Goal: Information Seeking & Learning: Check status

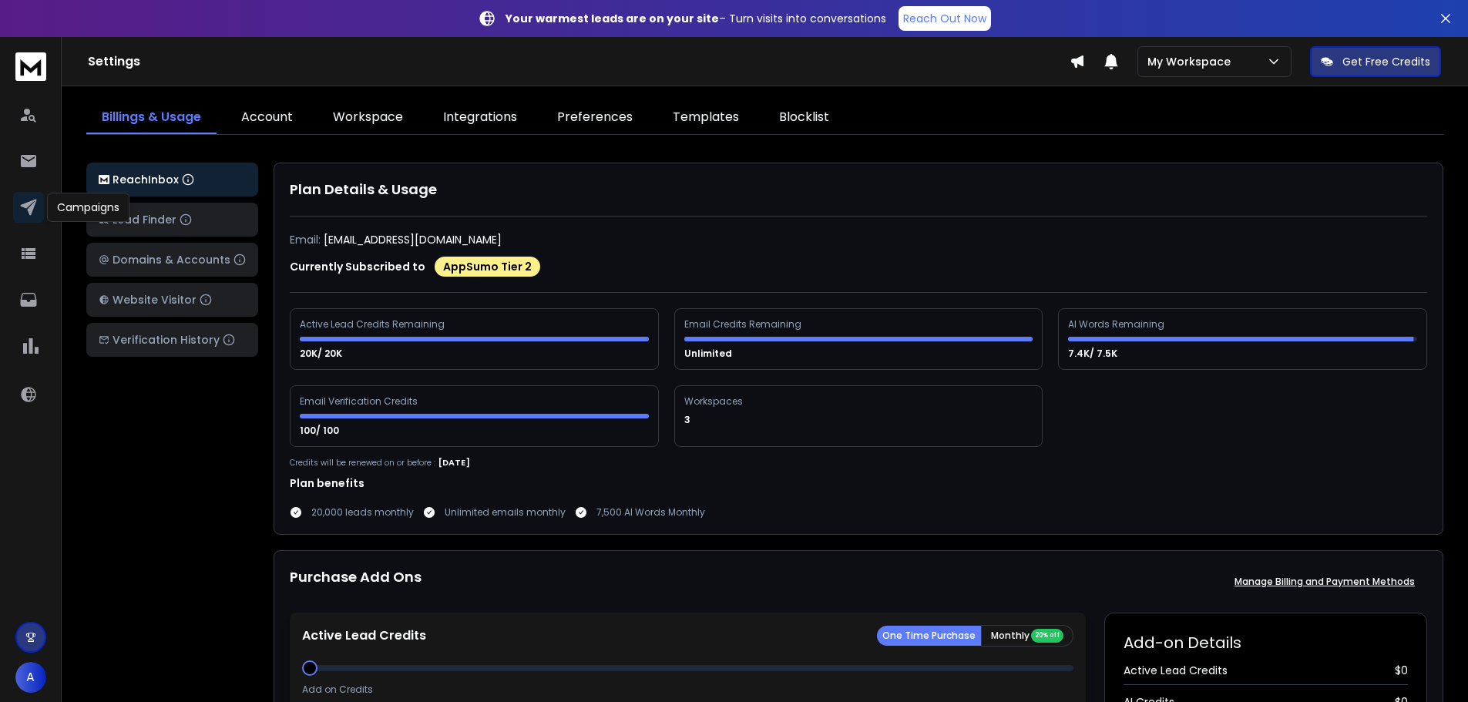
click at [30, 212] on icon at bounding box center [28, 207] width 16 height 16
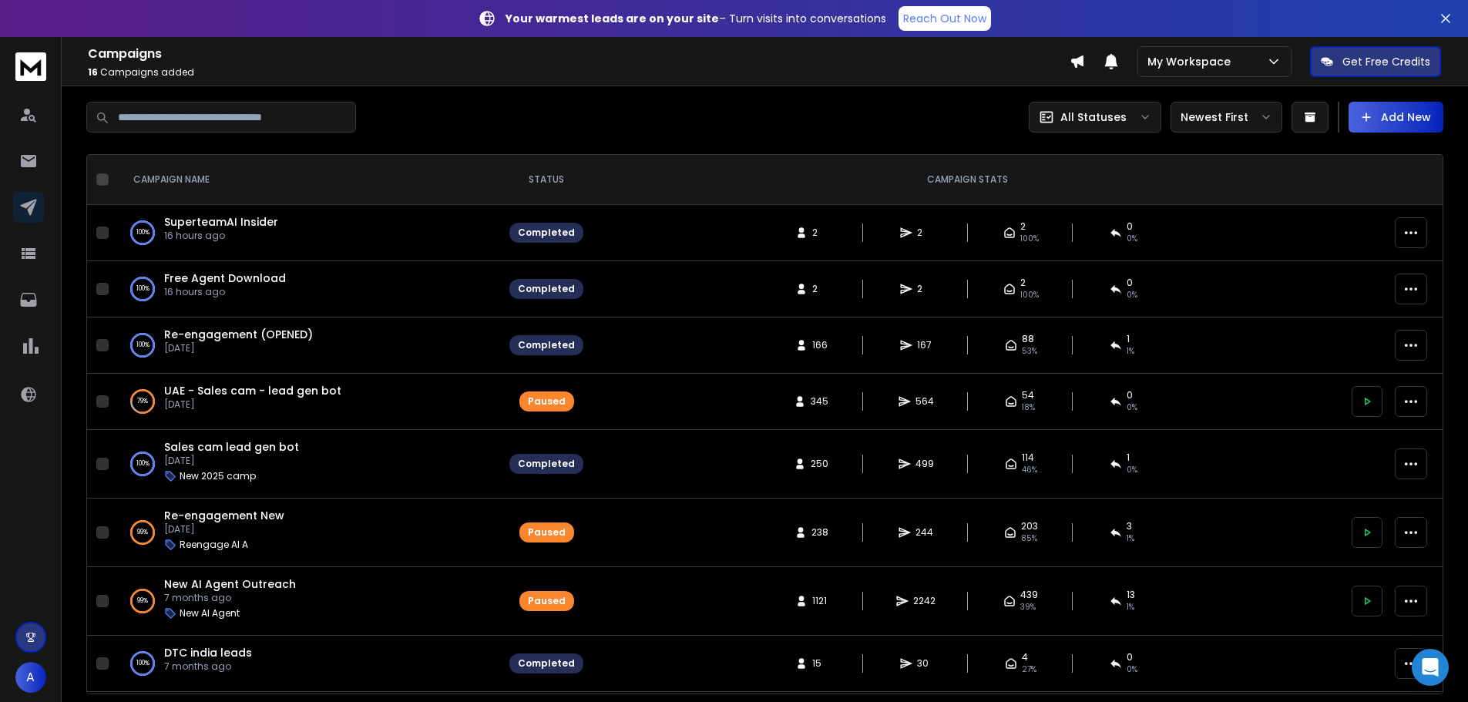
click at [243, 275] on span "Free Agent Download" at bounding box center [225, 277] width 122 height 15
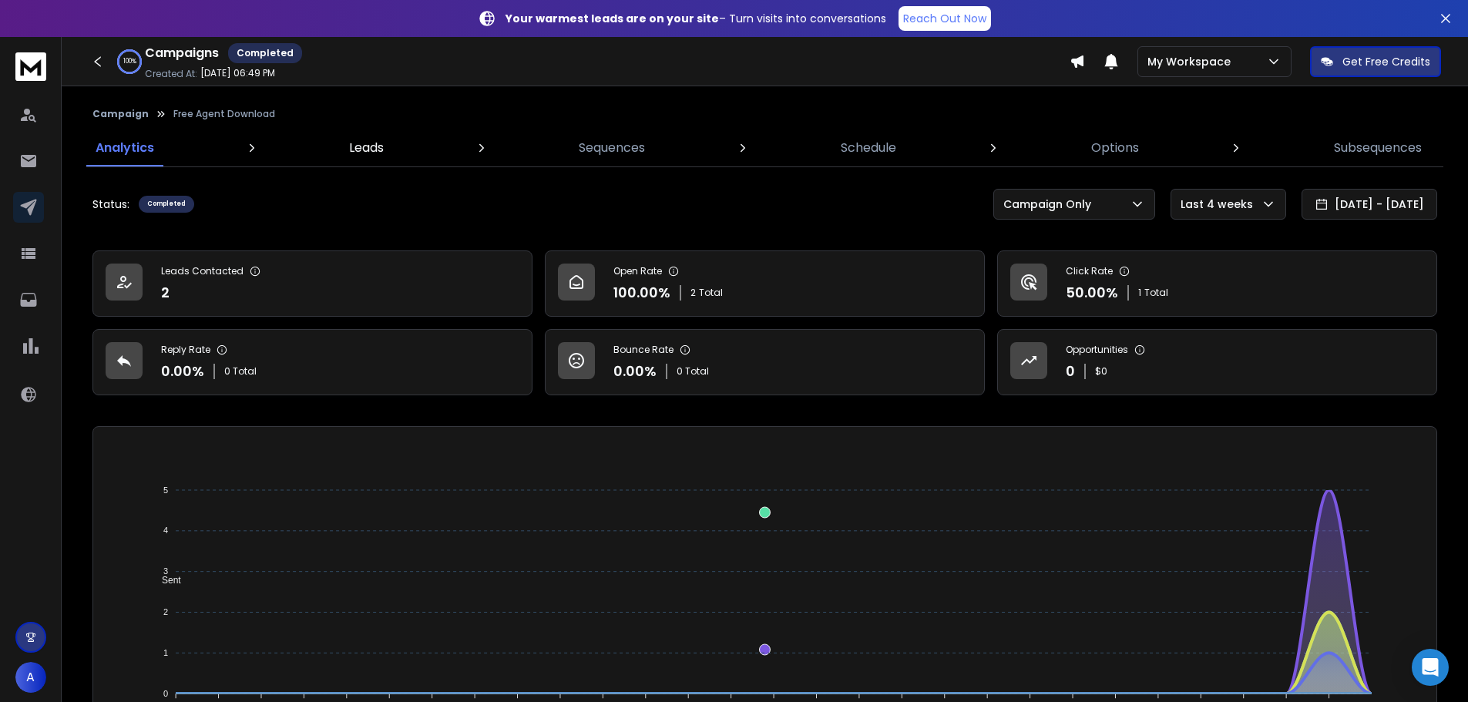
click at [368, 149] on p "Leads" at bounding box center [366, 148] width 35 height 18
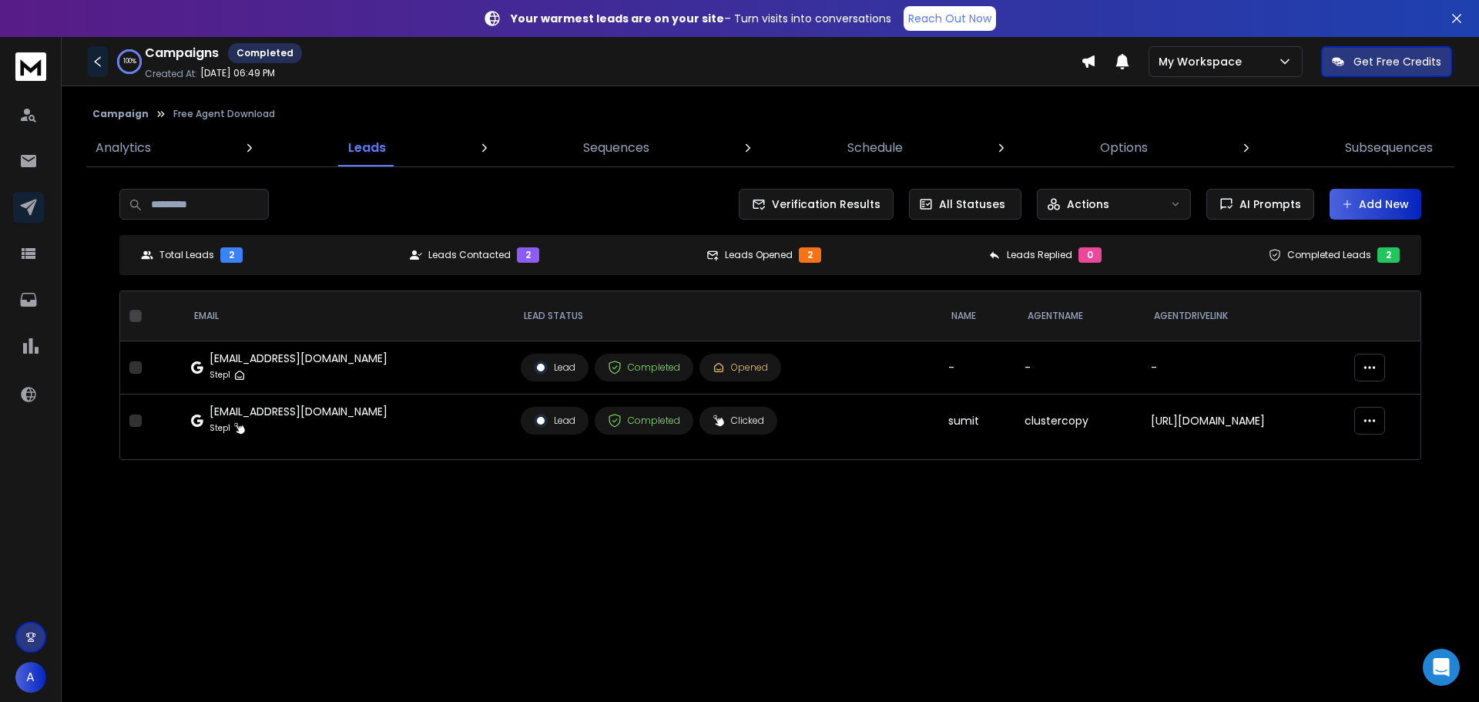
click at [103, 62] on icon at bounding box center [98, 62] width 14 height 14
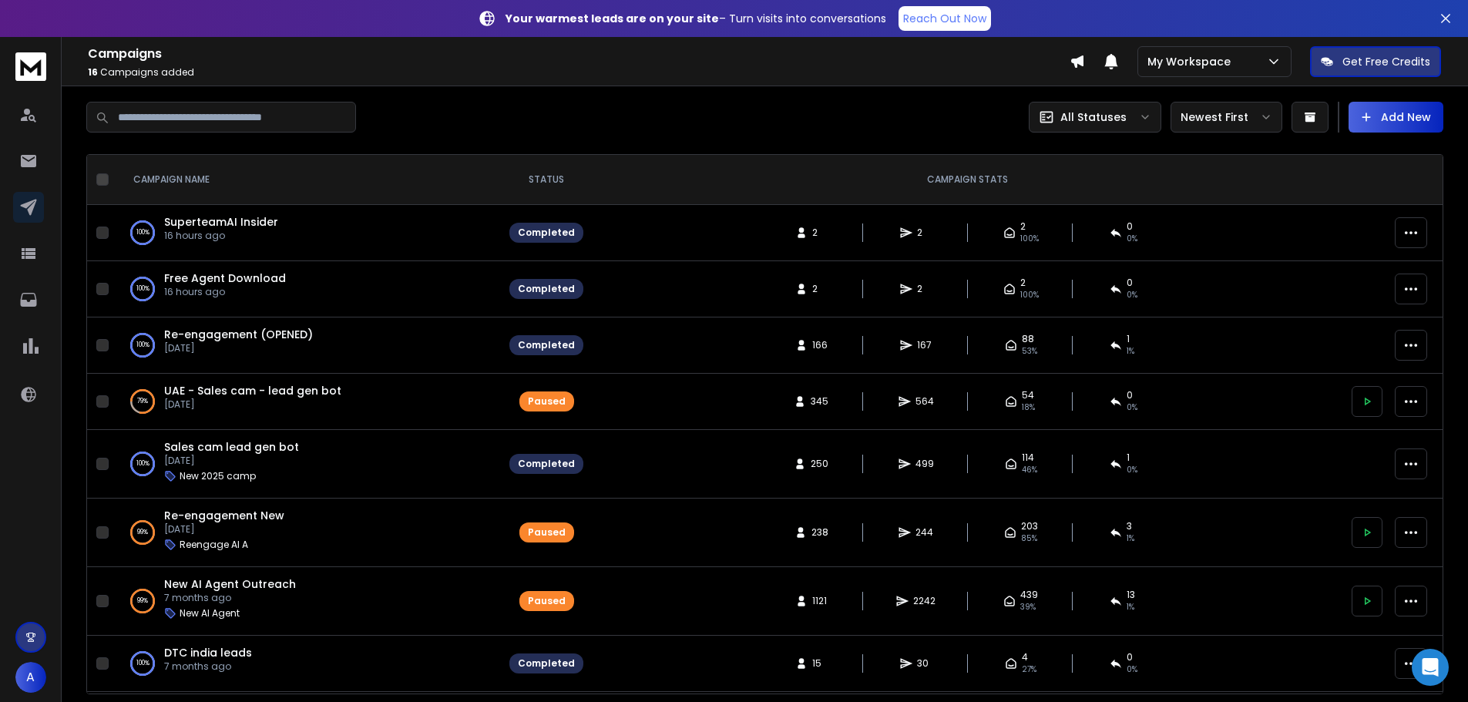
click at [233, 217] on span "SuperteamAI Insider" at bounding box center [221, 221] width 114 height 15
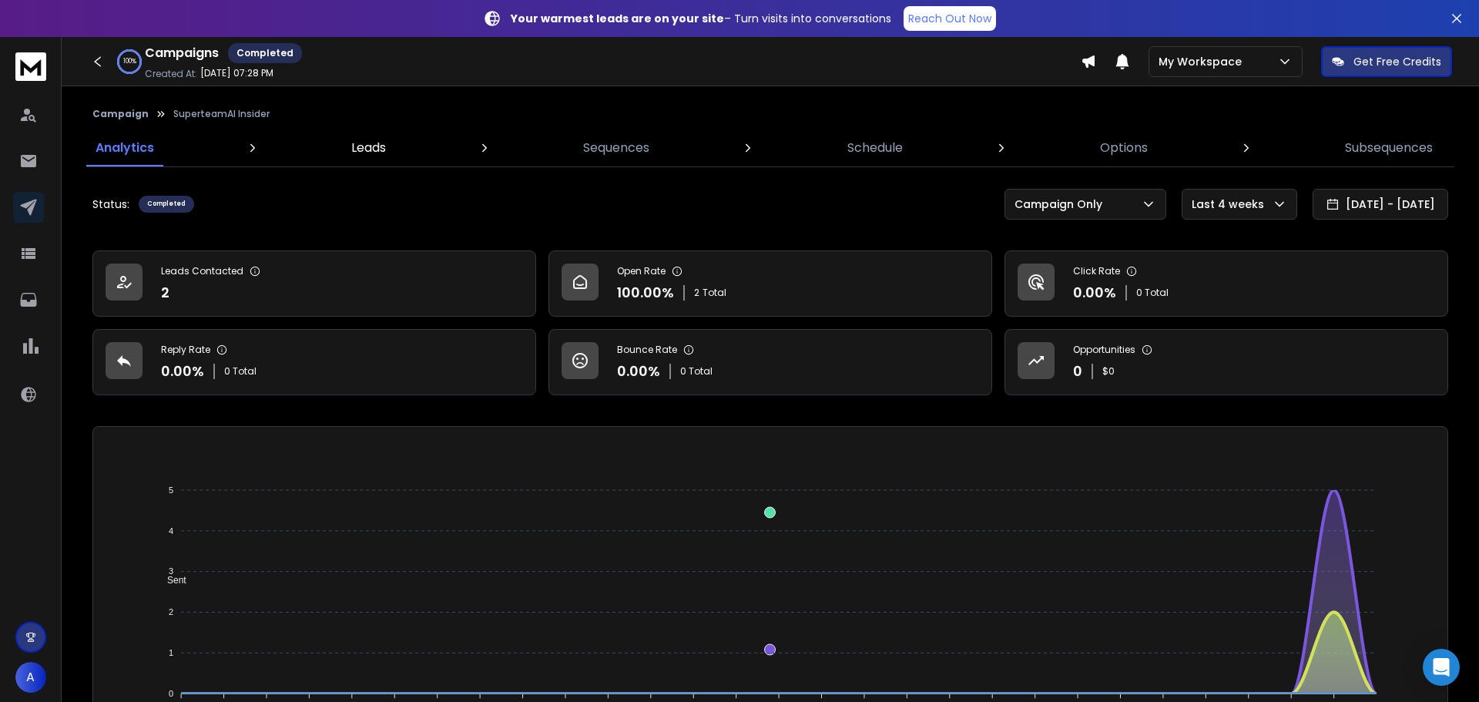
click at [377, 152] on p "Leads" at bounding box center [368, 148] width 35 height 18
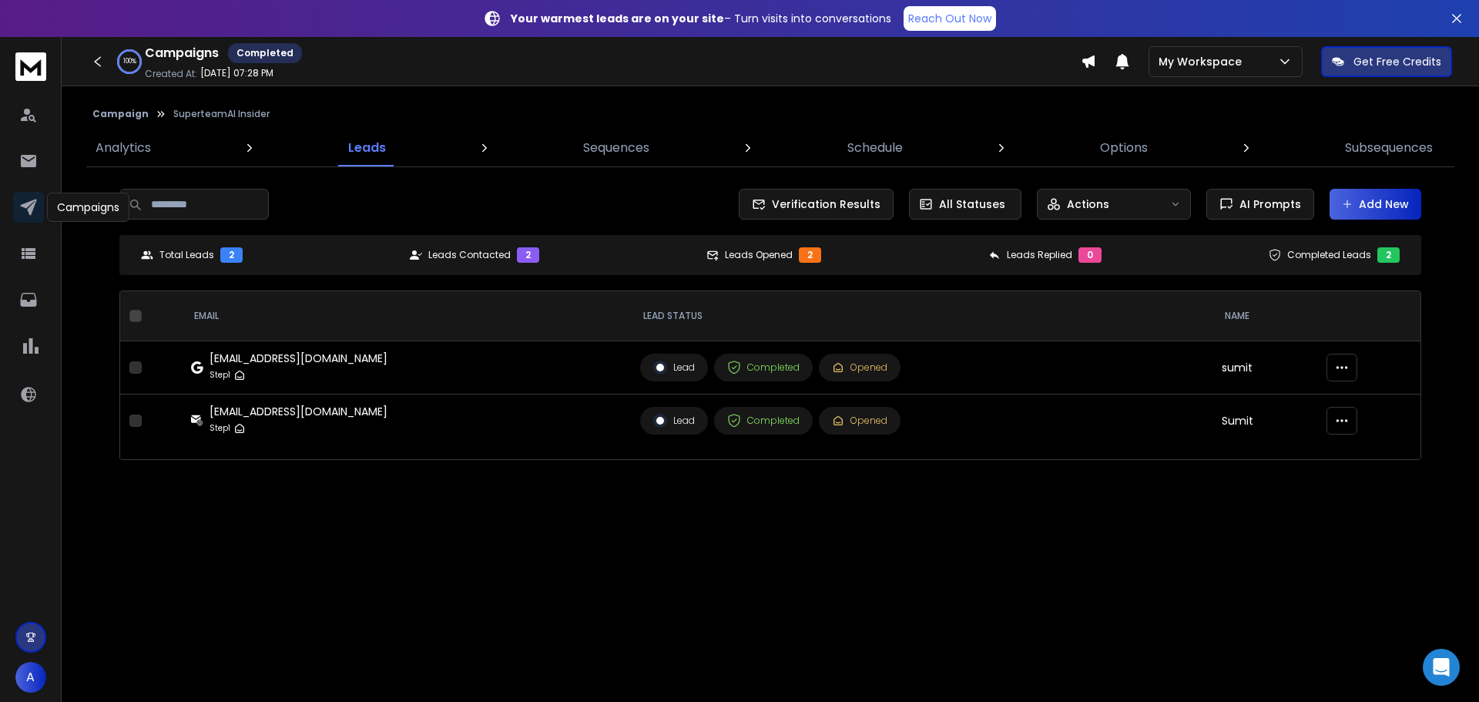
click at [29, 214] on icon at bounding box center [28, 207] width 18 height 18
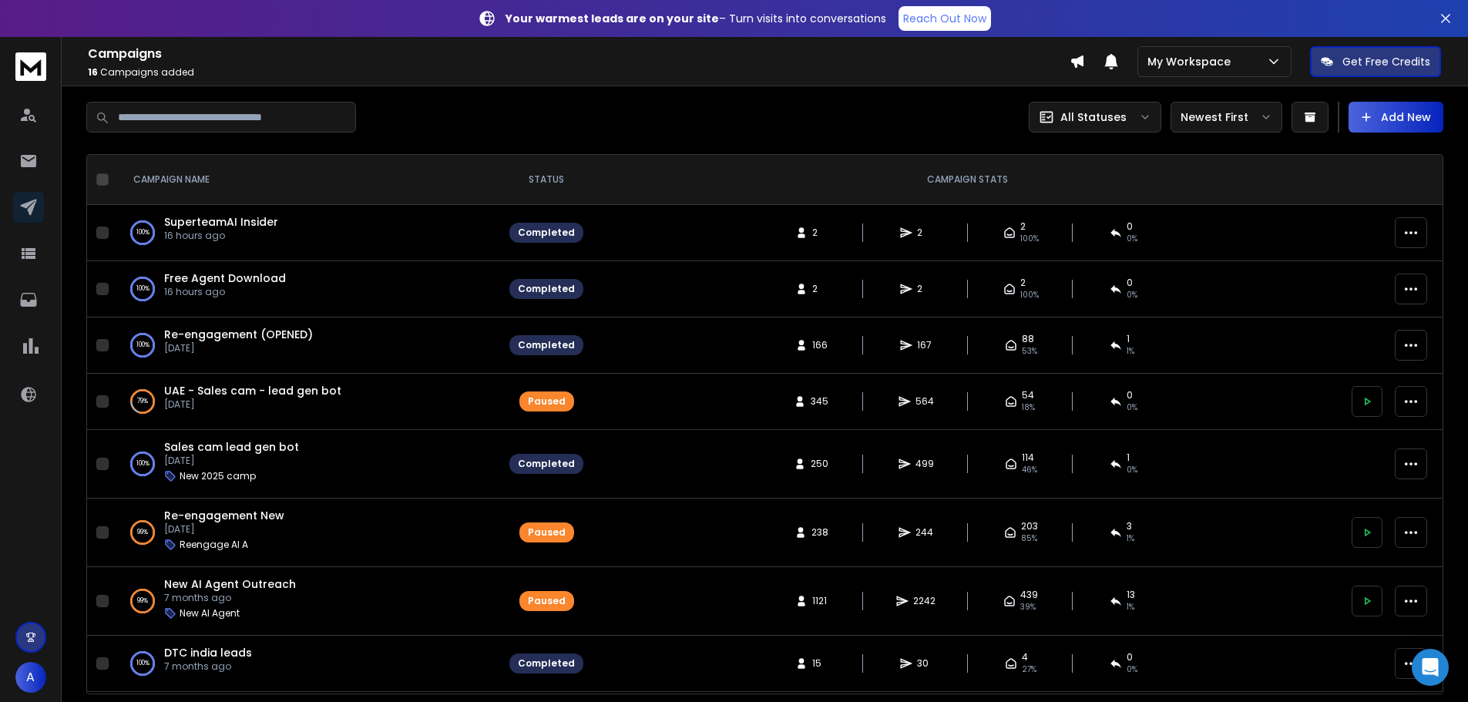
click at [233, 275] on span "Free Agent Download" at bounding box center [225, 277] width 122 height 15
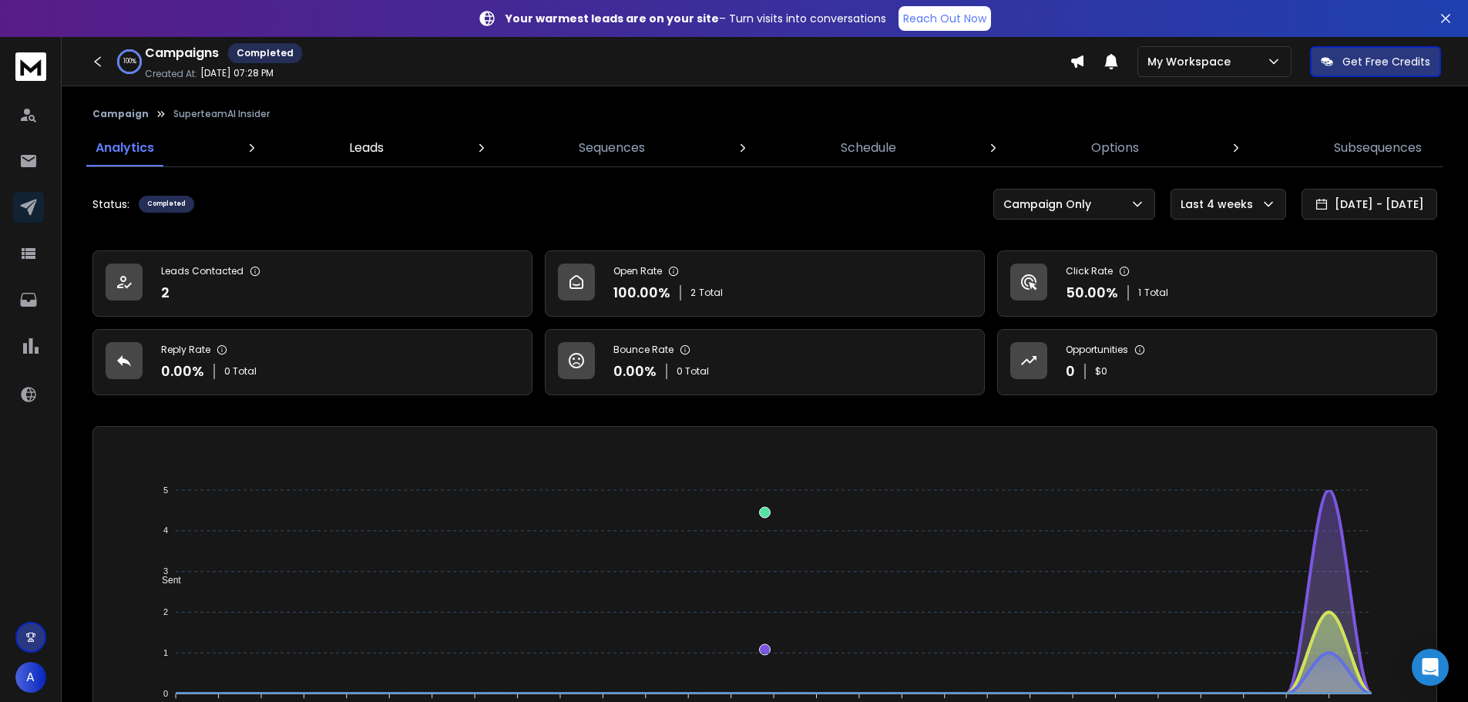
click at [373, 134] on link "Leads" at bounding box center [366, 147] width 53 height 37
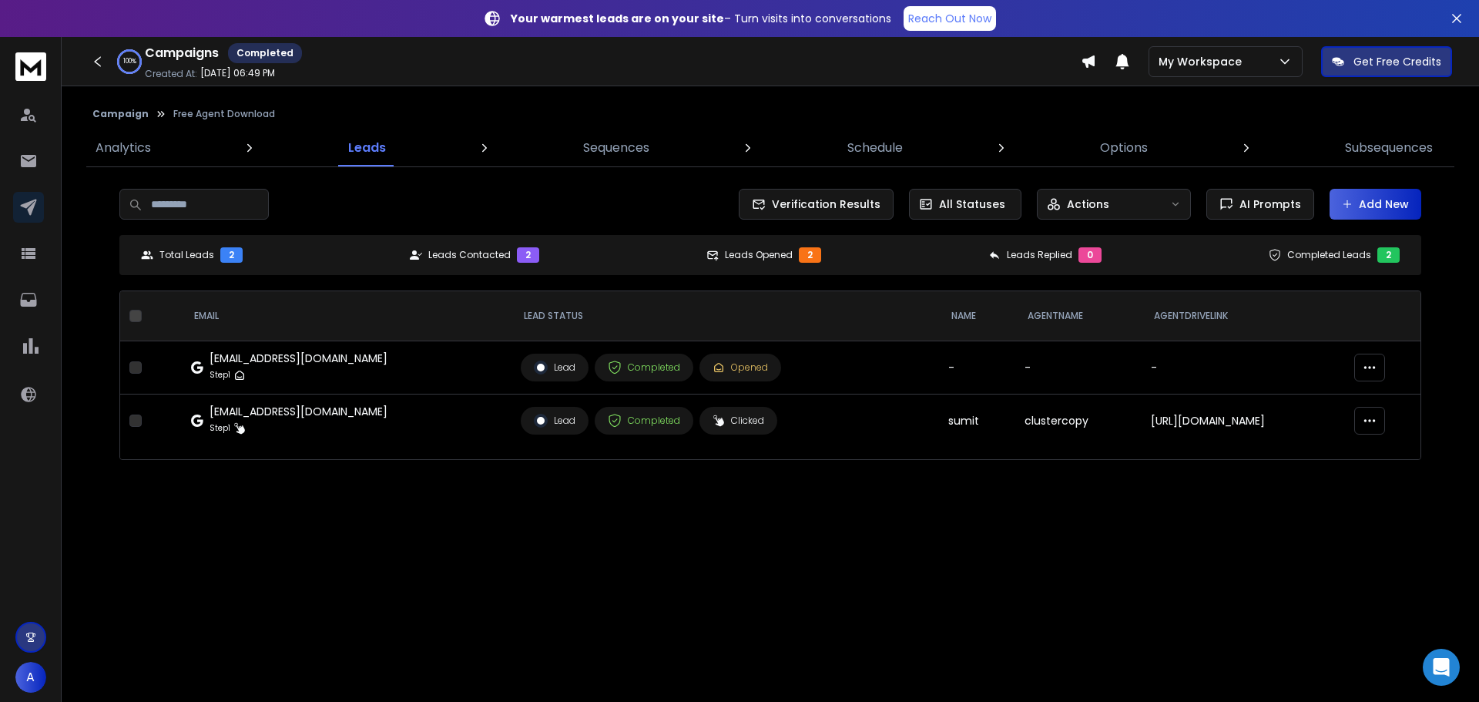
click at [713, 420] on div "Clicked" at bounding box center [739, 420] width 52 height 12
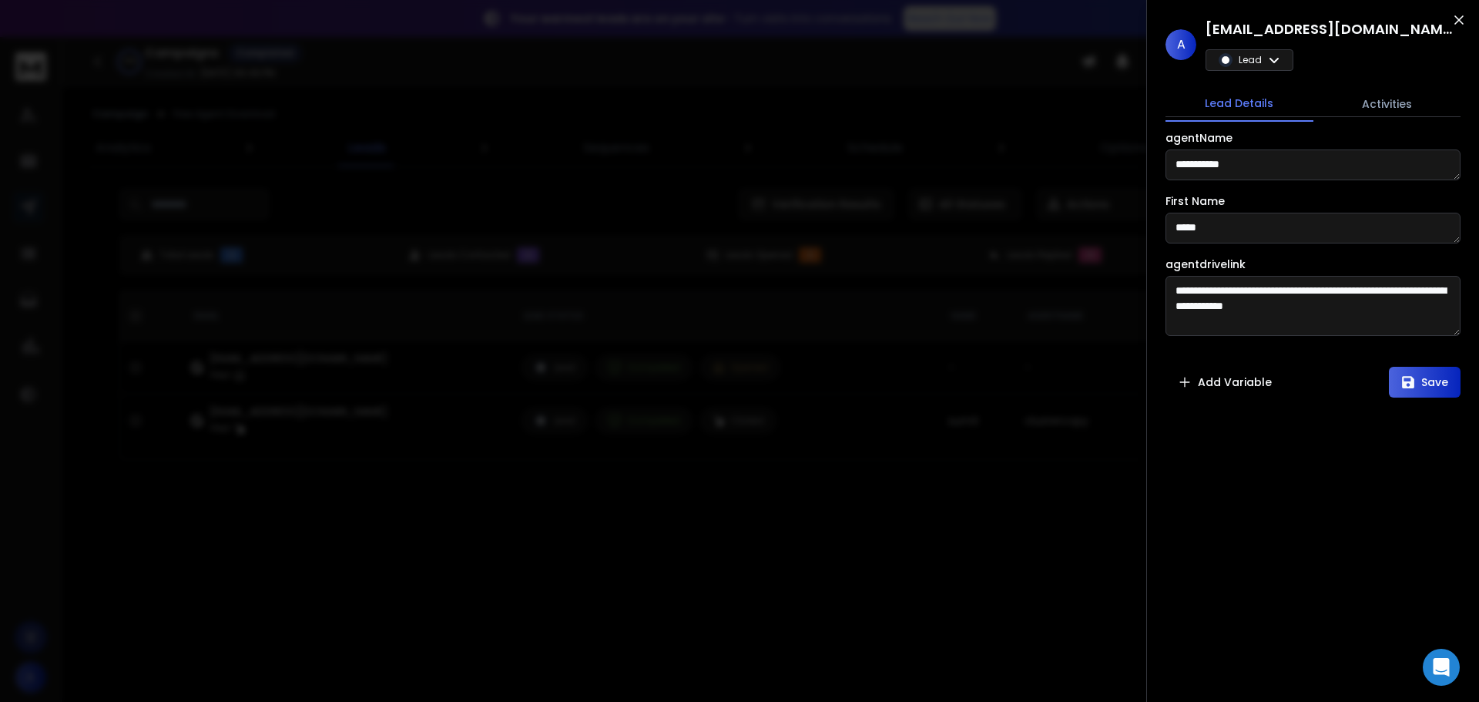
click at [1463, 18] on icon "button" at bounding box center [1458, 19] width 15 height 15
